Goal: Information Seeking & Learning: Check status

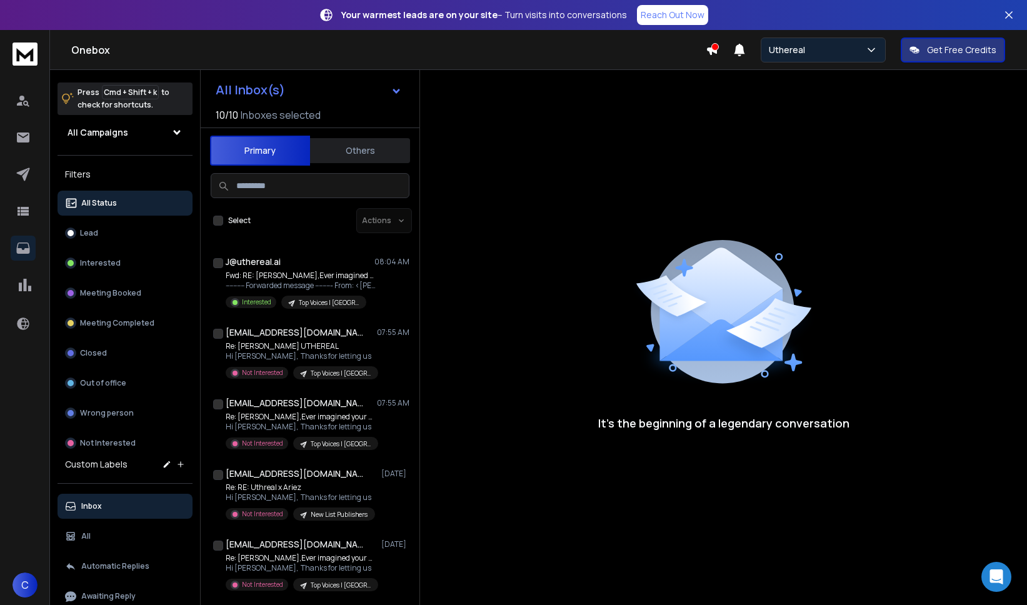
click at [859, 49] on div "Uthereal" at bounding box center [823, 50] width 109 height 13
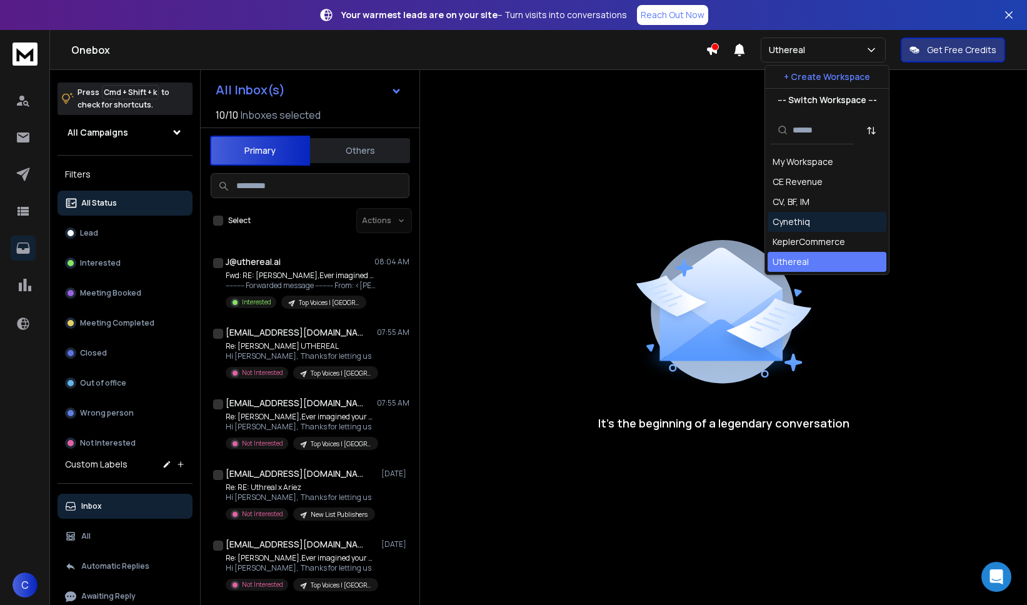
click at [820, 220] on div "Cynethiq" at bounding box center [827, 222] width 119 height 20
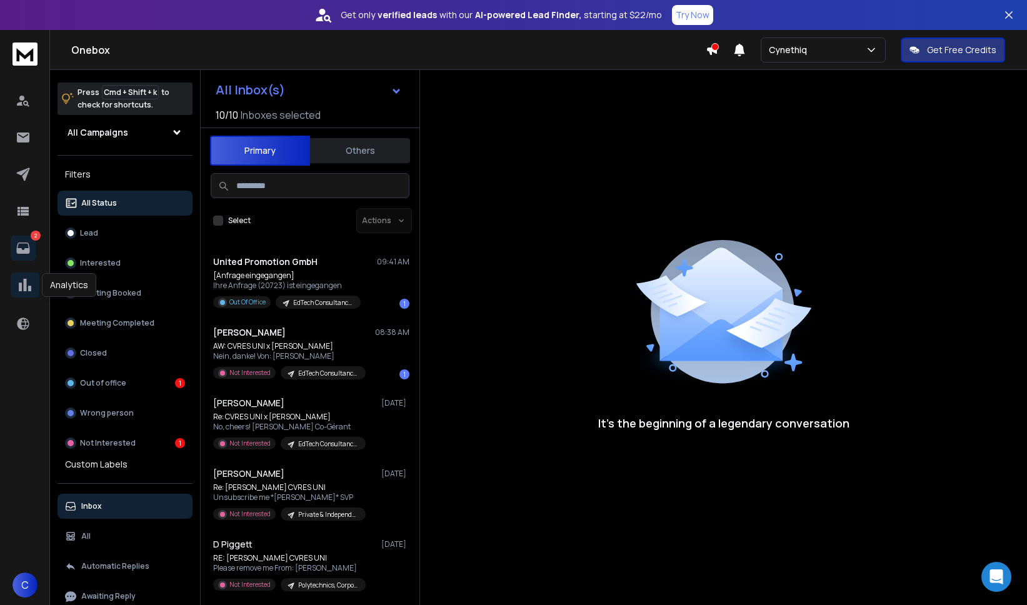
click at [24, 276] on icon at bounding box center [25, 285] width 19 height 19
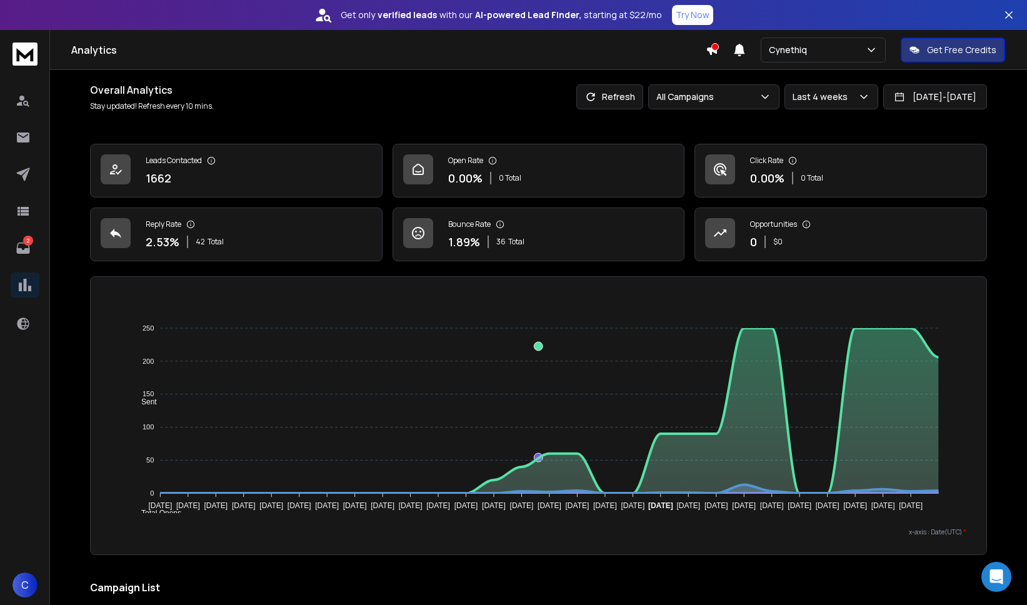
scroll to position [231, 0]
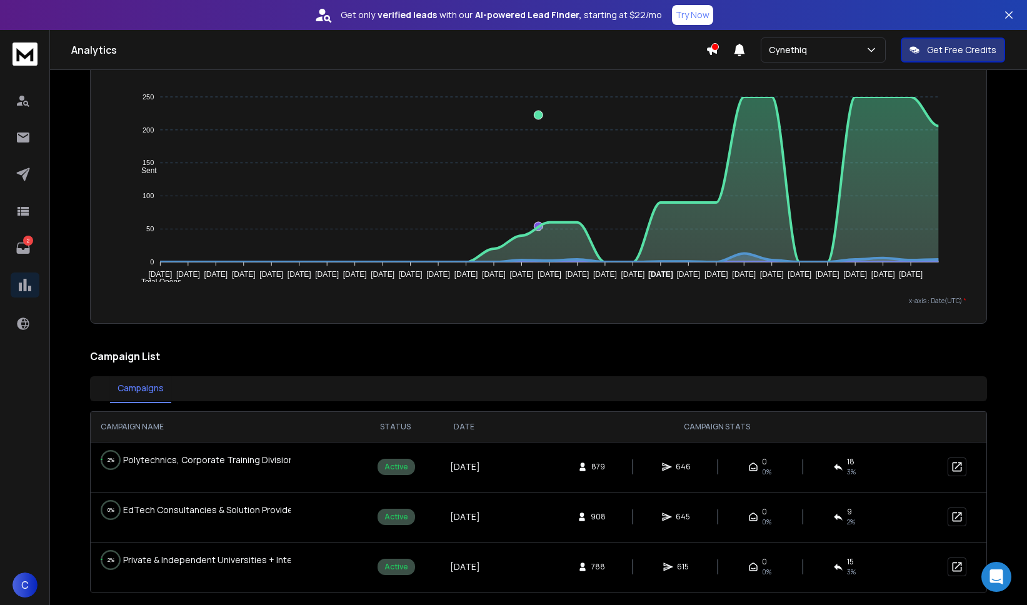
click at [223, 466] on td "2 % Polytechnics, Corporate Training Divisions & Digital Skills NGOs / EU" at bounding box center [191, 460] width 200 height 35
click at [213, 471] on td "2 % Polytechnics, Corporate Training Divisions & Digital Skills NGOs / EU" at bounding box center [191, 460] width 200 height 35
drag, startPoint x: 173, startPoint y: 426, endPoint x: 138, endPoint y: 463, distance: 51.3
click at [166, 431] on th "CAMPAIGN NAME" at bounding box center [225, 427] width 268 height 30
click at [106, 459] on div "2 %" at bounding box center [111, 460] width 20 height 20
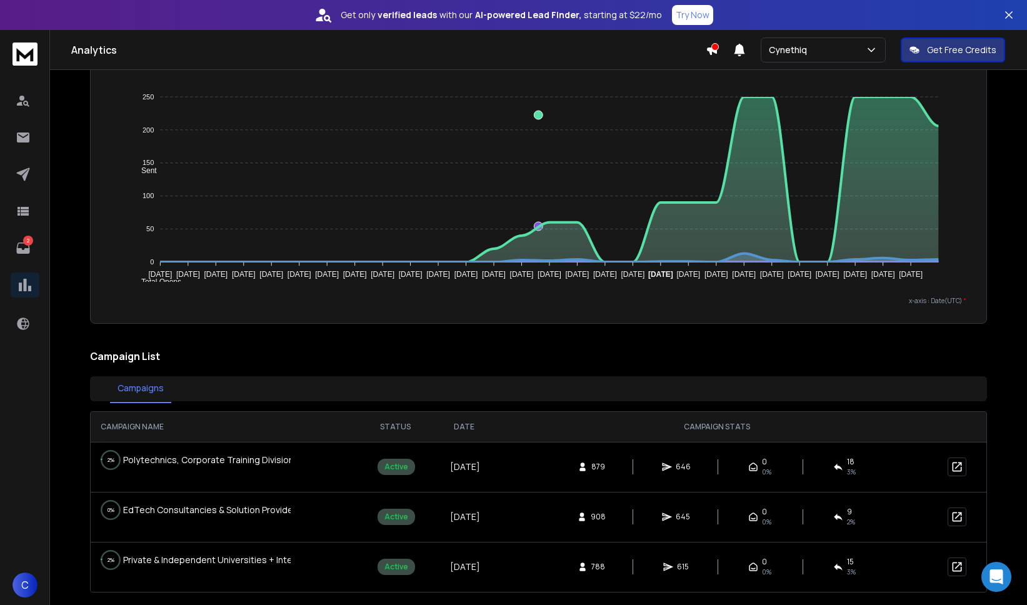
click at [141, 493] on td "0 % EdTech Consultancies & Solution Providers (White-Label Model) / EU" at bounding box center [191, 510] width 200 height 35
click at [960, 461] on icon at bounding box center [957, 467] width 13 height 13
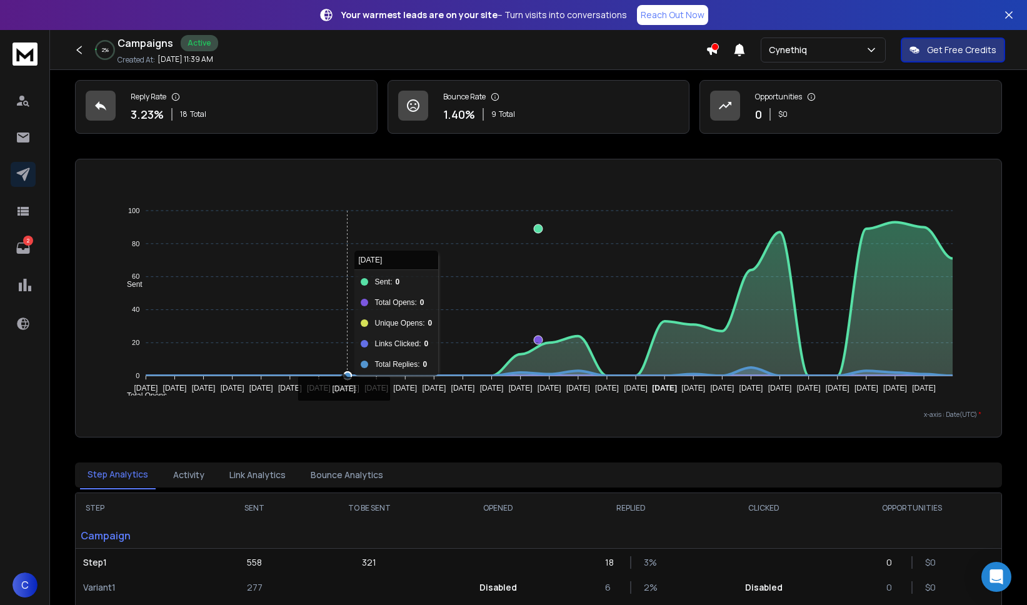
scroll to position [309, 0]
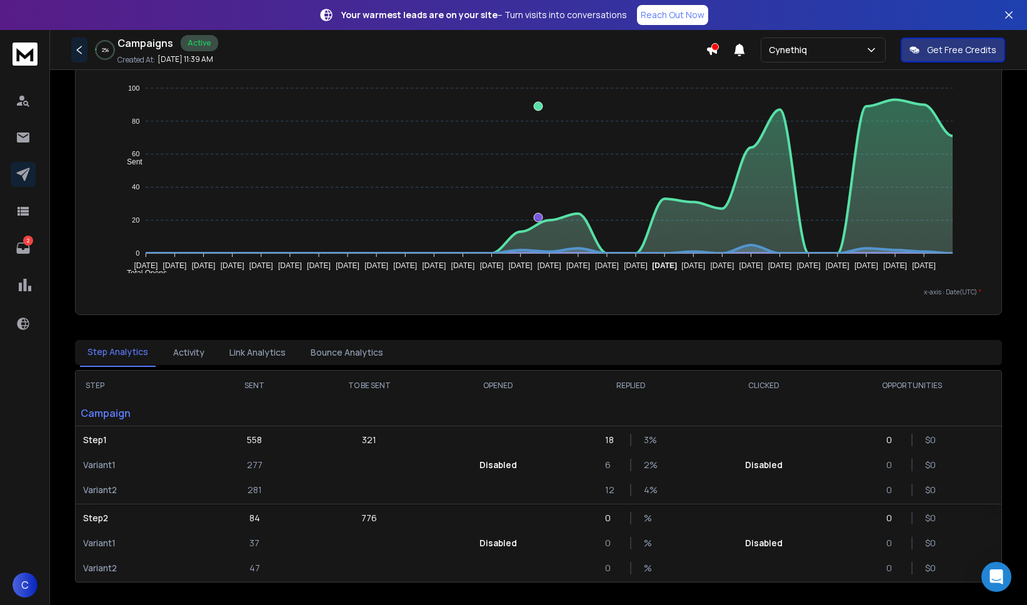
click at [81, 48] on icon at bounding box center [79, 49] width 11 height 11
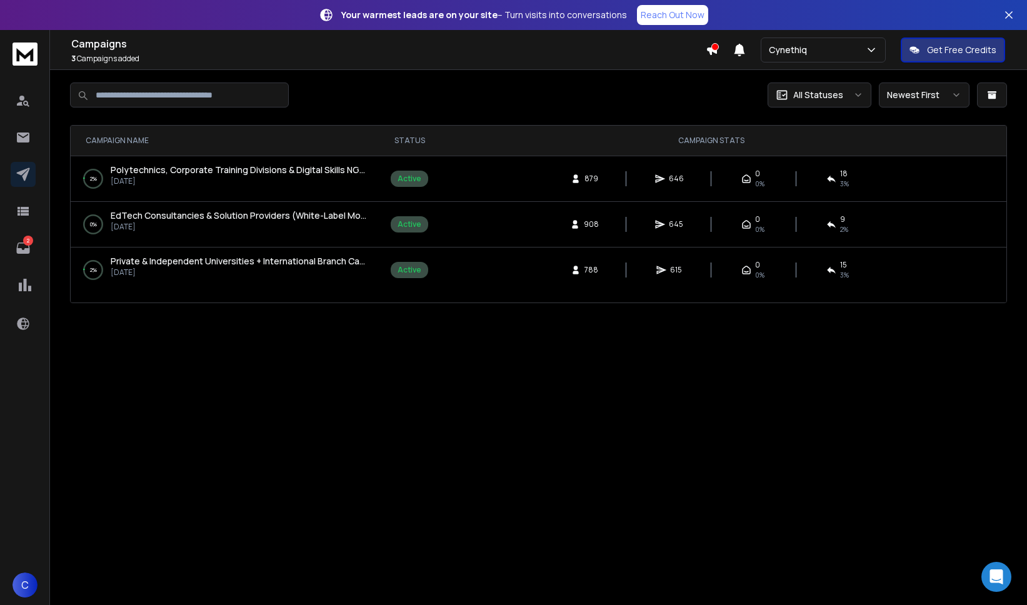
click at [903, 224] on div "908 645 0 0% 9 2 %" at bounding box center [711, 224] width 536 height 20
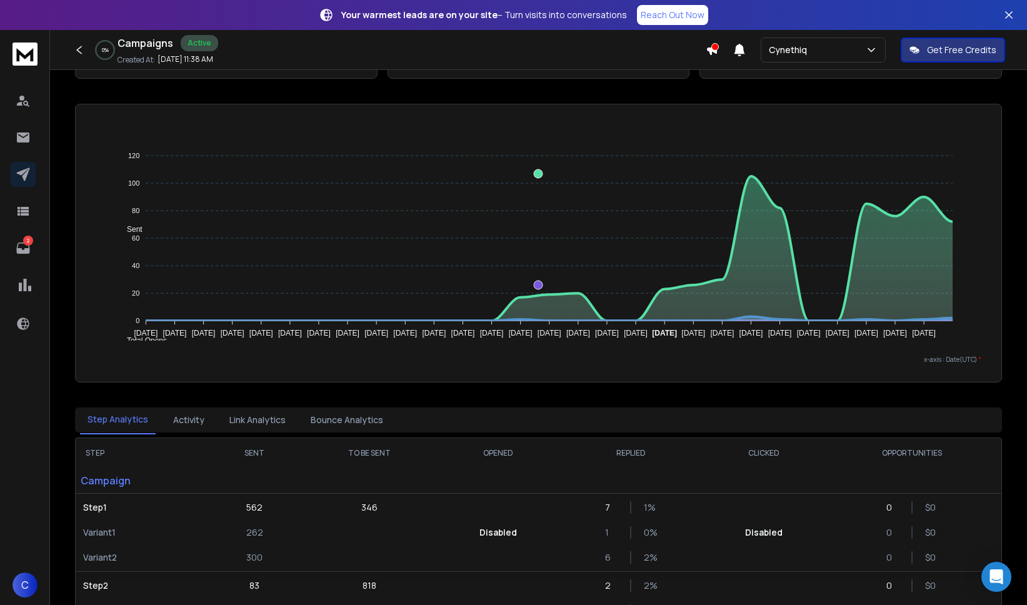
scroll to position [245, 0]
